Goal: Check status: Check status

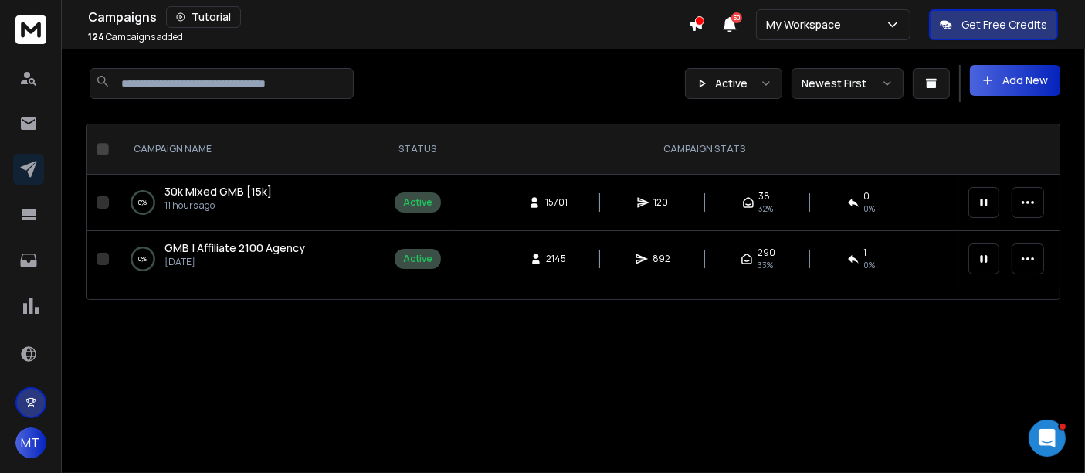
click at [213, 175] on td "0 % 30k Mixed GMB [15k] 11 hours ago" at bounding box center [250, 203] width 270 height 56
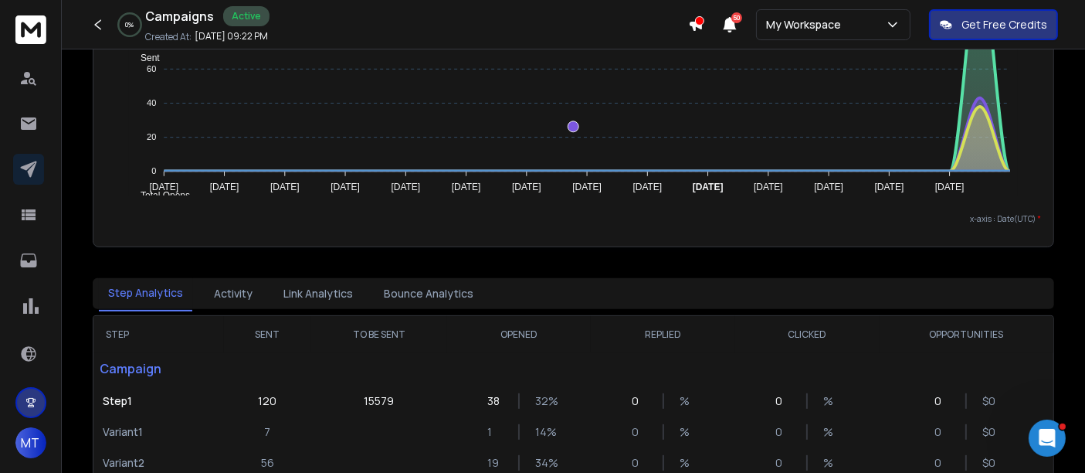
scroll to position [582, 0]
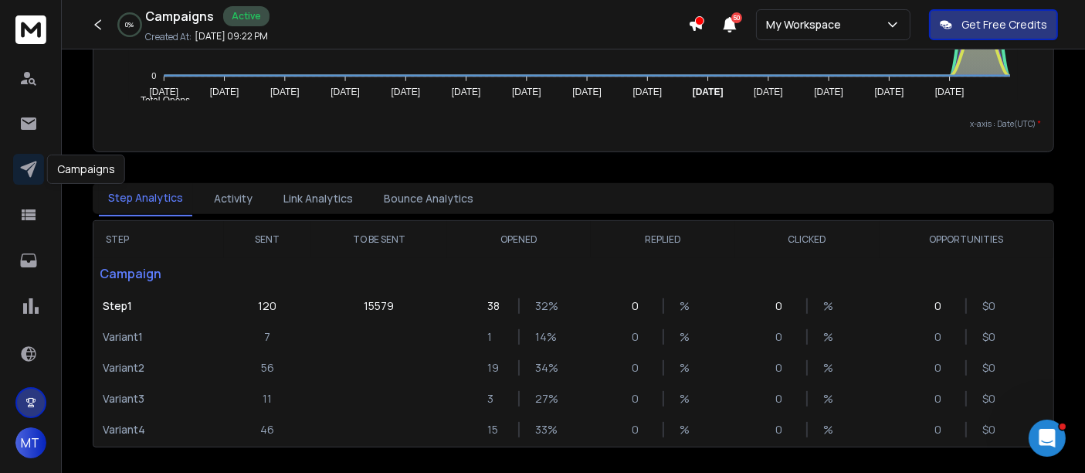
click at [26, 158] on link at bounding box center [28, 169] width 31 height 31
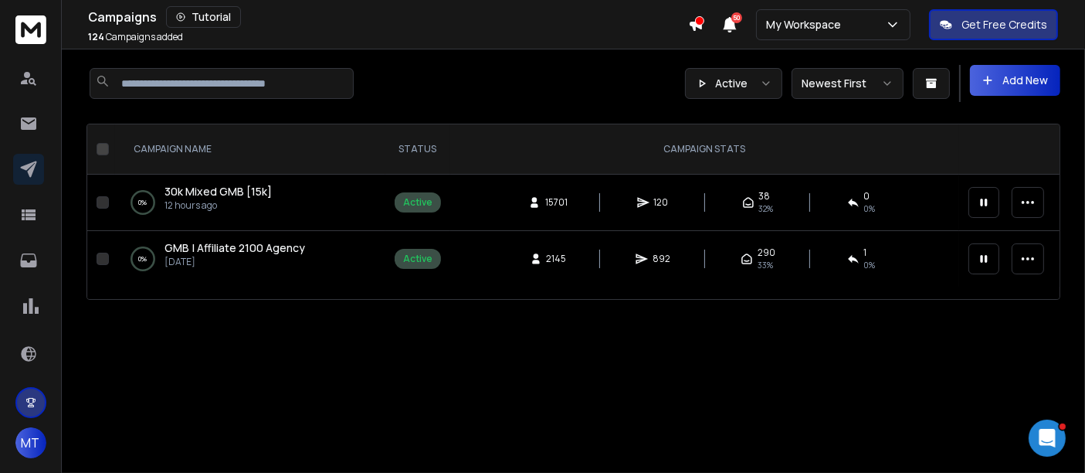
click at [212, 191] on span "30k Mixed GMB [15k]" at bounding box center [217, 191] width 107 height 15
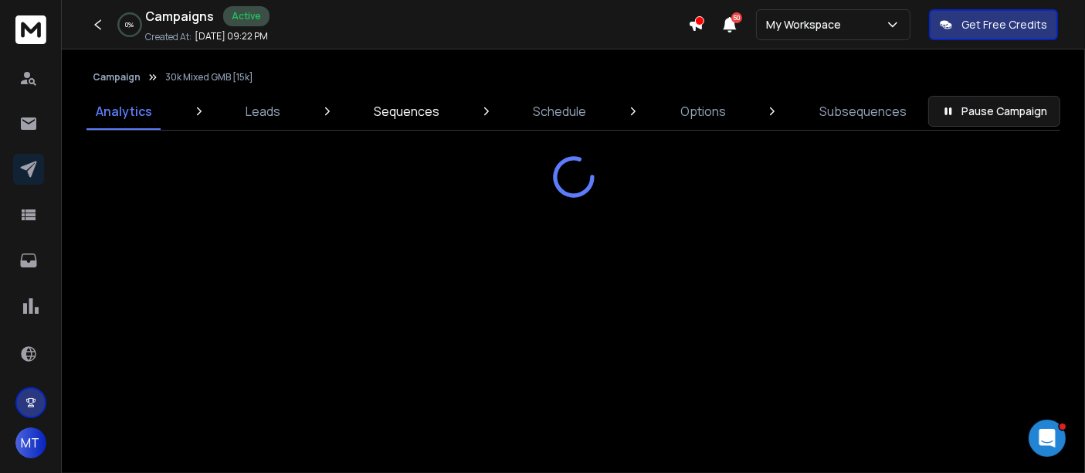
click at [428, 109] on p "Sequences" at bounding box center [407, 111] width 66 height 19
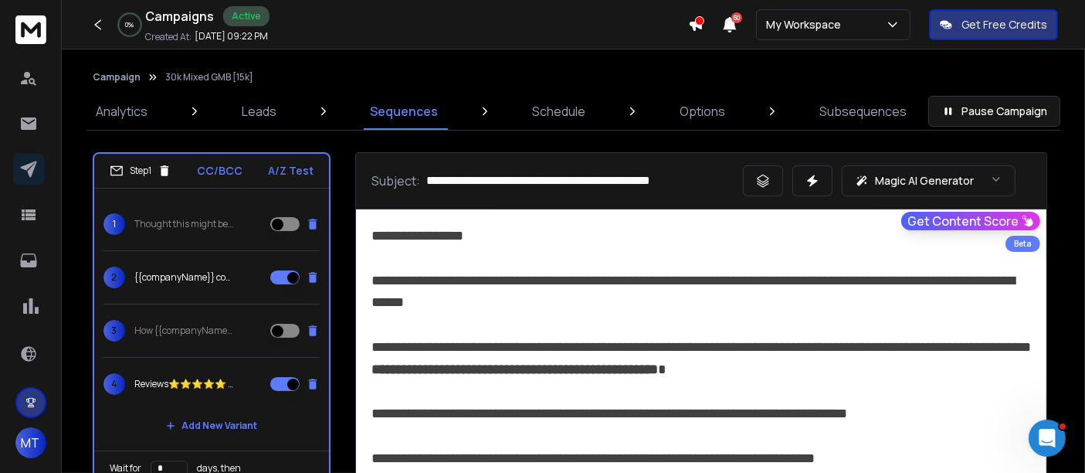
scroll to position [86, 0]
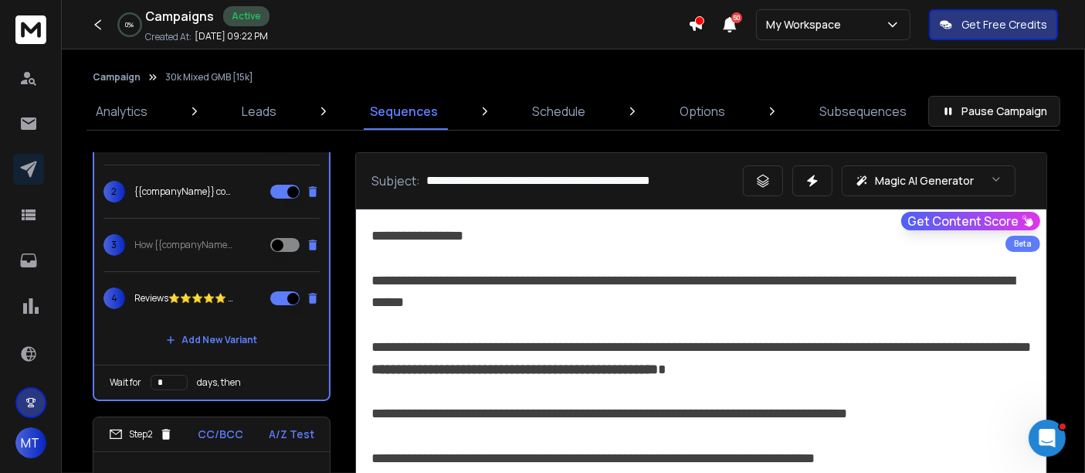
click at [276, 240] on button "button" at bounding box center [284, 245] width 29 height 14
type input "**********"
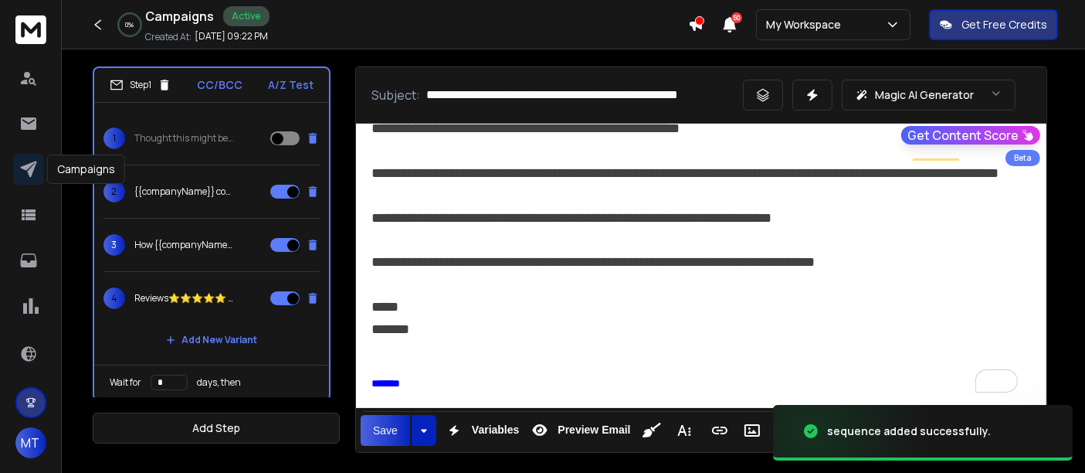
scroll to position [110, 0]
click at [32, 169] on icon at bounding box center [28, 169] width 16 height 16
